Goal: Task Accomplishment & Management: Manage account settings

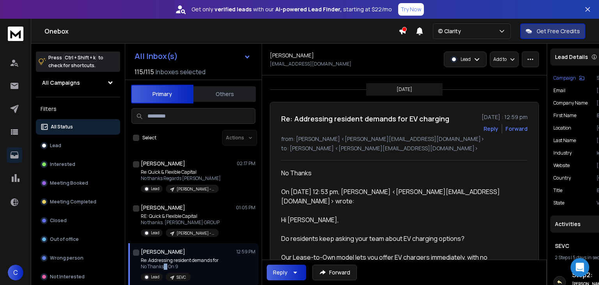
scroll to position [39, 0]
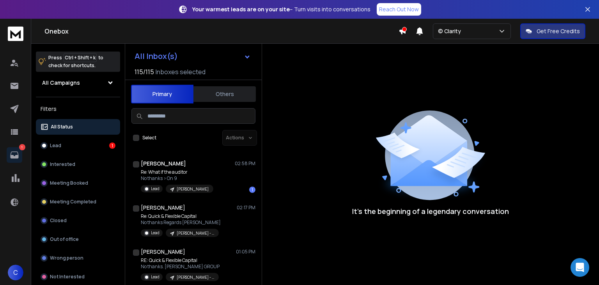
click at [138, 175] on div at bounding box center [136, 176] width 6 height 30
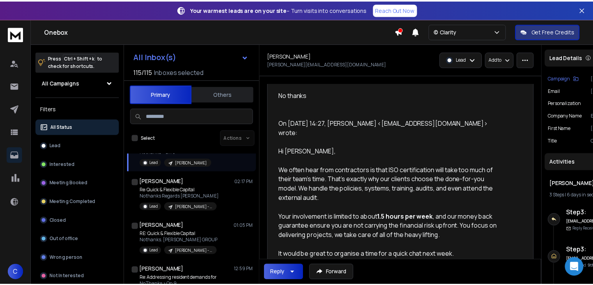
scroll to position [39, 0]
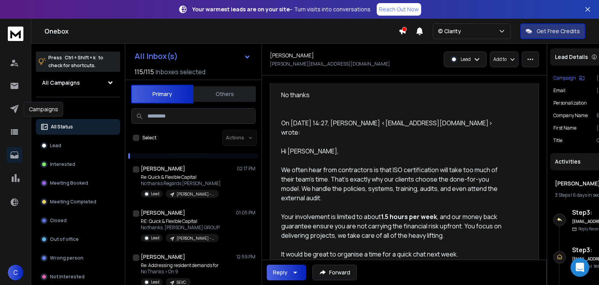
drag, startPoint x: 12, startPoint y: 106, endPoint x: 23, endPoint y: 111, distance: 11.9
click at [12, 106] on icon at bounding box center [14, 108] width 9 height 9
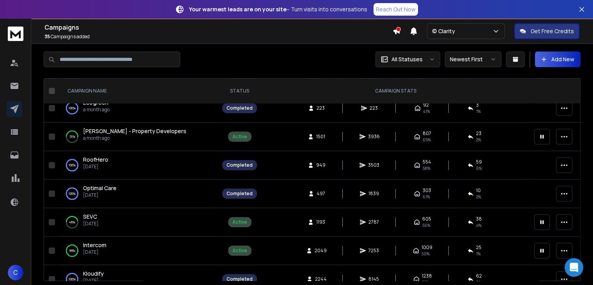
scroll to position [117, 0]
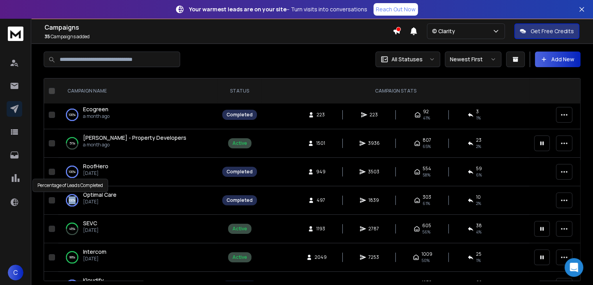
click at [81, 191] on div "100 % Optimal Care 2 months ago" at bounding box center [138, 200] width 144 height 19
click at [92, 194] on span "Optimal Care" at bounding box center [100, 194] width 34 height 7
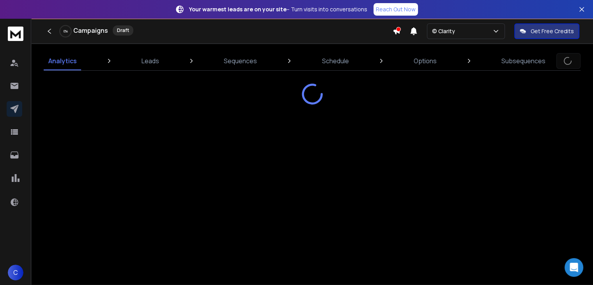
click at [136, 62] on div "Analytics Leads Sequences Schedule Options Subsequences" at bounding box center [297, 60] width 506 height 19
click at [148, 58] on p "Leads" at bounding box center [150, 60] width 18 height 9
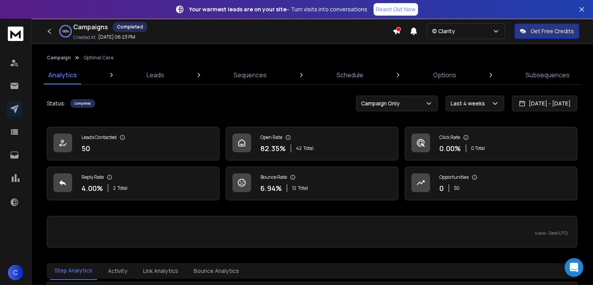
click at [158, 76] on p "Leads" at bounding box center [156, 74] width 18 height 9
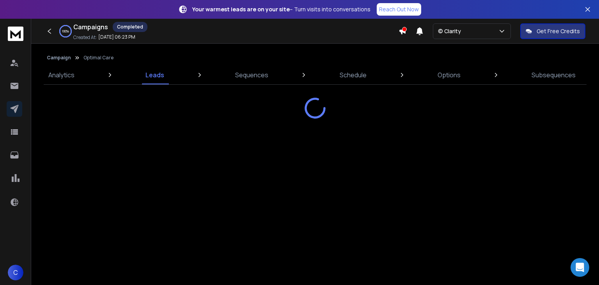
click at [154, 75] on p "Leads" at bounding box center [154, 74] width 19 height 9
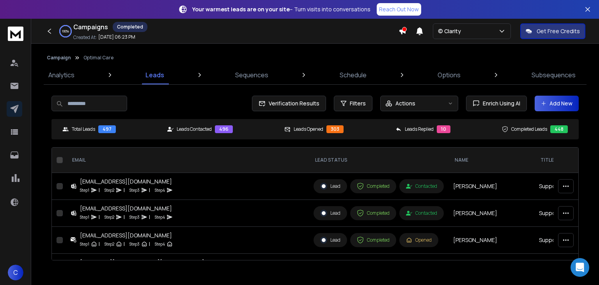
click at [559, 100] on button "Add New" at bounding box center [556, 103] width 44 height 16
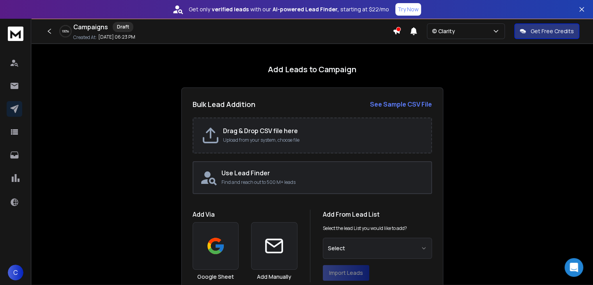
click at [251, 125] on div "Drag & Drop CSV file here Upload from your system, choose file" at bounding box center [312, 135] width 239 height 36
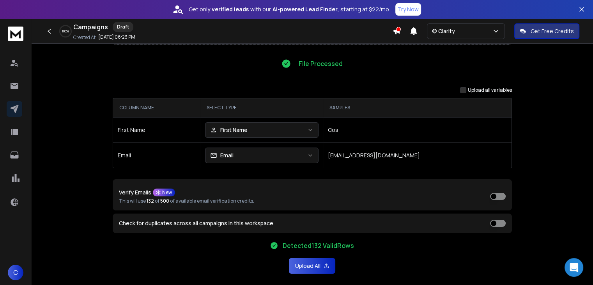
scroll to position [69, 0]
click at [306, 262] on button "Upload All" at bounding box center [312, 265] width 46 height 16
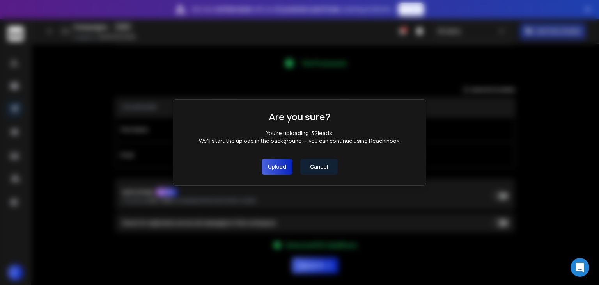
click at [271, 171] on button "Upload" at bounding box center [277, 167] width 31 height 16
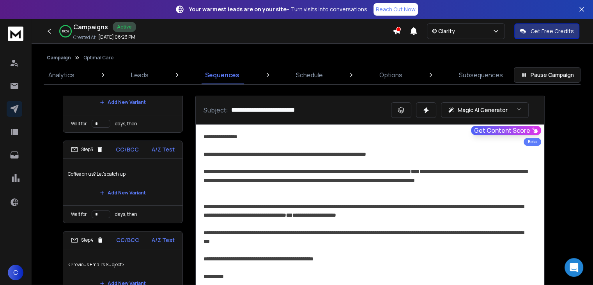
click at [295, 67] on link "Schedule" at bounding box center [309, 74] width 36 height 19
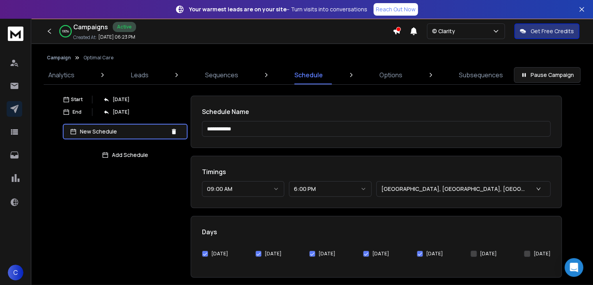
click at [411, 67] on div "Analytics Leads Sequences Schedule Options Subsequences" at bounding box center [276, 74] width 464 height 19
click at [389, 83] on link "Options" at bounding box center [391, 74] width 32 height 19
click at [461, 80] on link "Subsequences" at bounding box center [480, 74] width 53 height 19
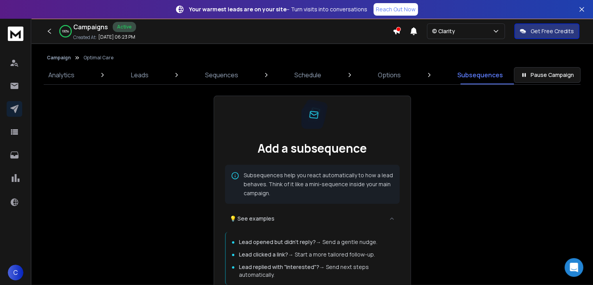
click at [408, 75] on div "Analytics Leads Sequences Schedule Options Subsequences" at bounding box center [276, 74] width 464 height 19
click at [387, 81] on link "Options" at bounding box center [389, 74] width 32 height 19
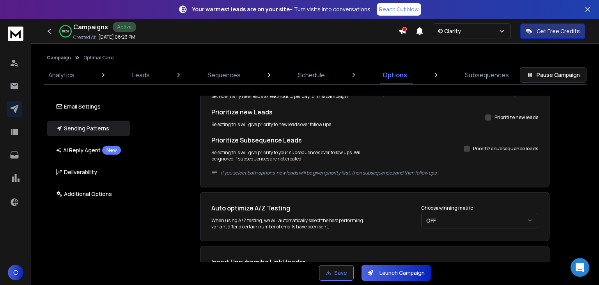
scroll to position [390, 0]
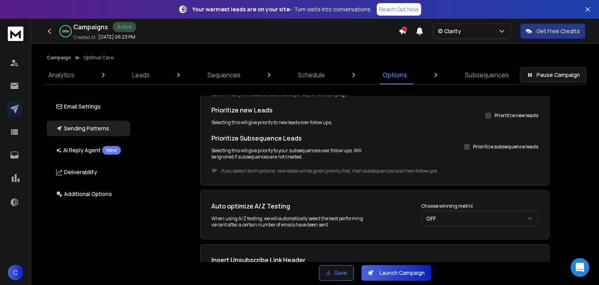
click at [380, 272] on button "Launch Campaign" at bounding box center [395, 273] width 69 height 16
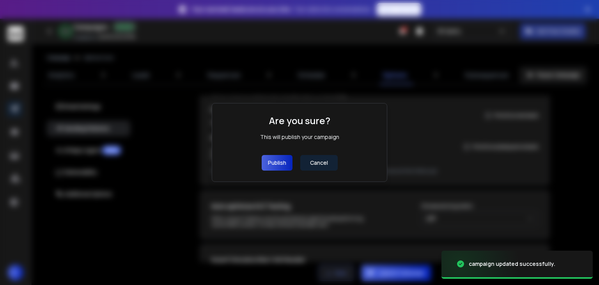
click at [280, 159] on button "Publish" at bounding box center [277, 163] width 31 height 16
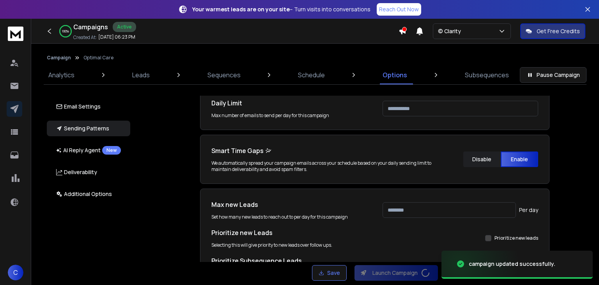
scroll to position [512, 0]
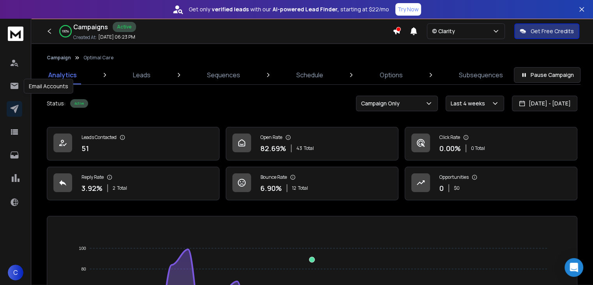
click at [12, 86] on icon at bounding box center [15, 86] width 8 height 6
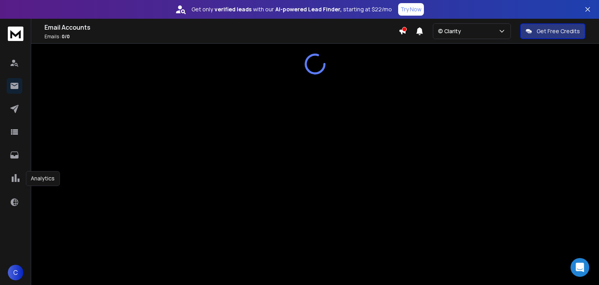
click at [17, 147] on div at bounding box center [16, 131] width 18 height 162
click at [15, 160] on link at bounding box center [15, 155] width 16 height 16
